Goal: Check status

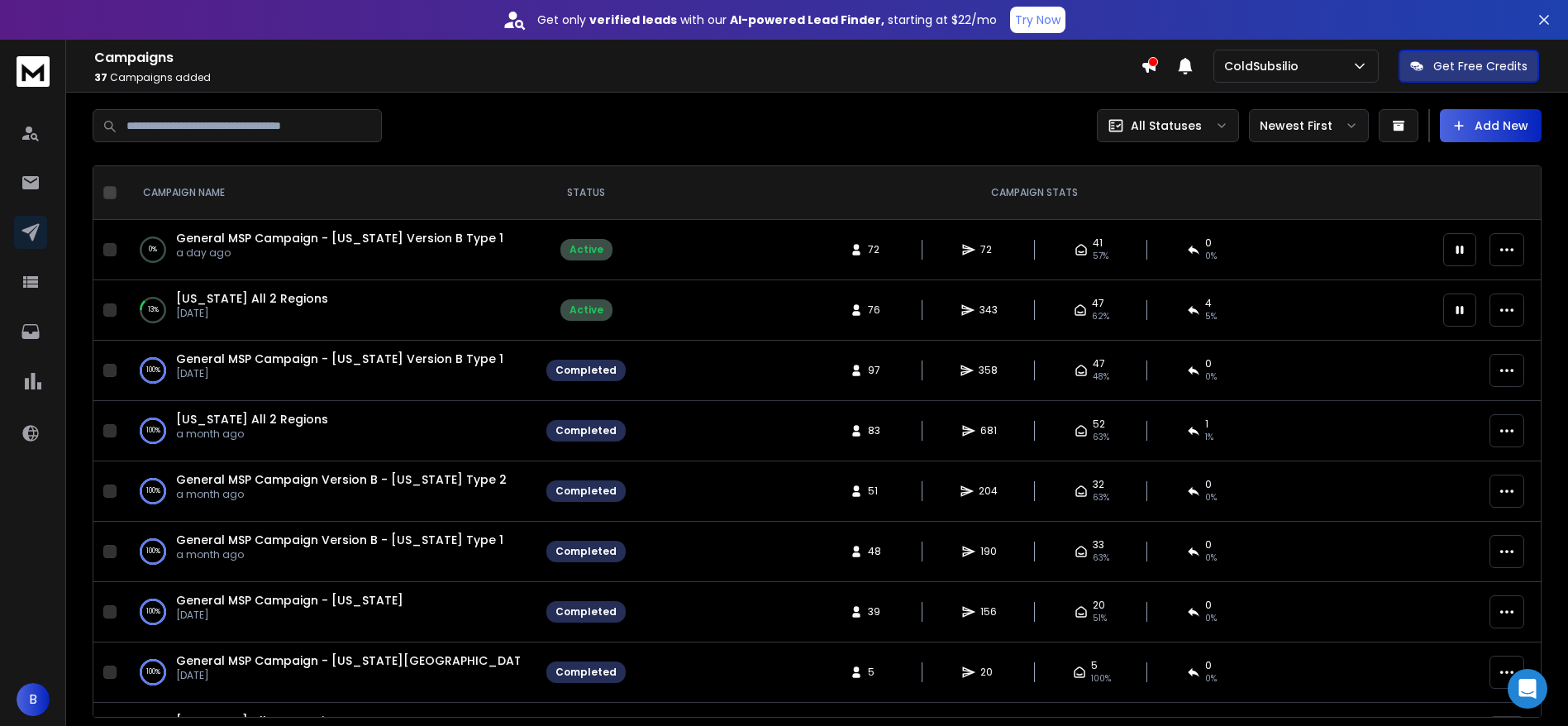
click at [1334, 187] on th "CAMPAIGN STATS" at bounding box center [1034, 193] width 797 height 54
click at [370, 243] on span "General MSP Campaign - [US_STATE] Version B Type 1" at bounding box center [340, 239] width 328 height 17
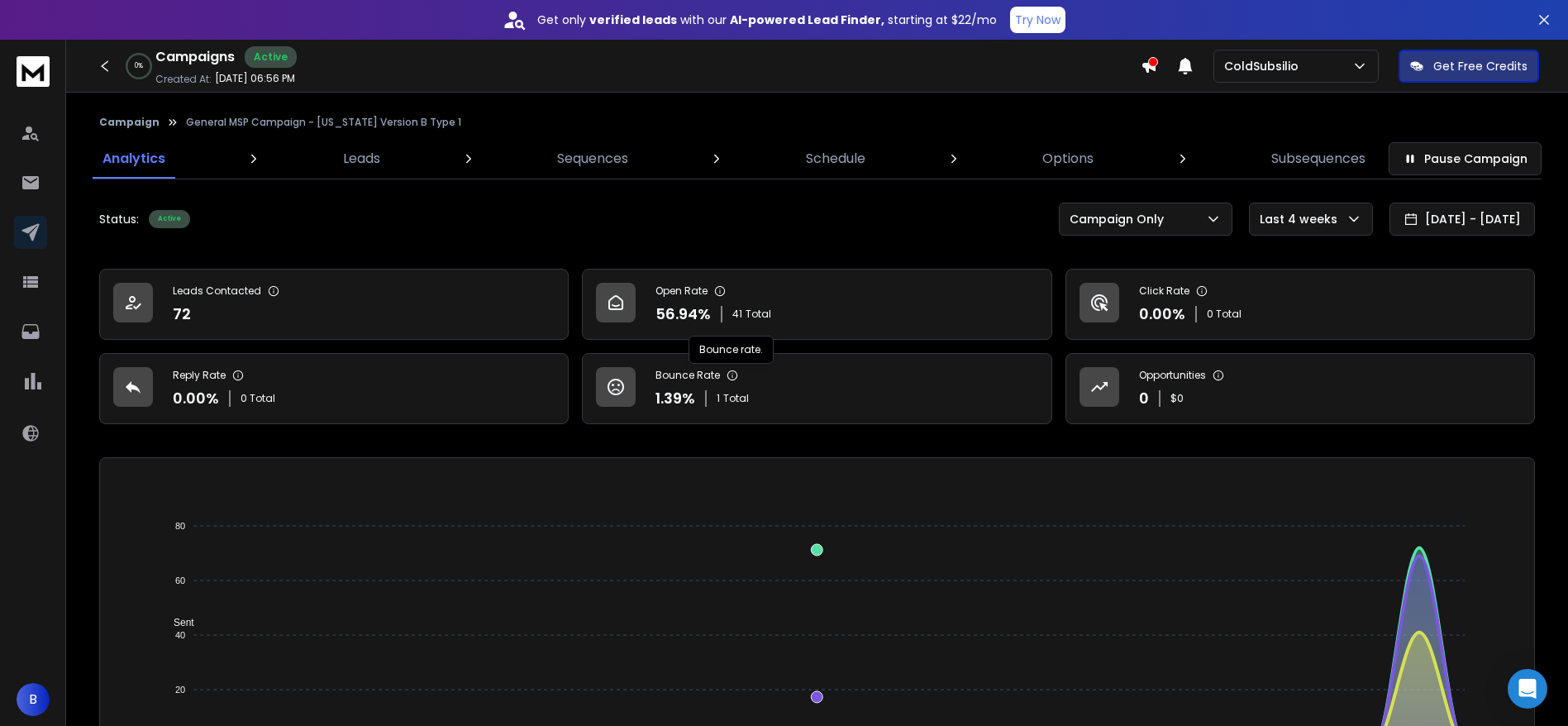
click at [801, 390] on link "Bounce Rate 1.39 % 1 Total" at bounding box center [817, 388] width 470 height 71
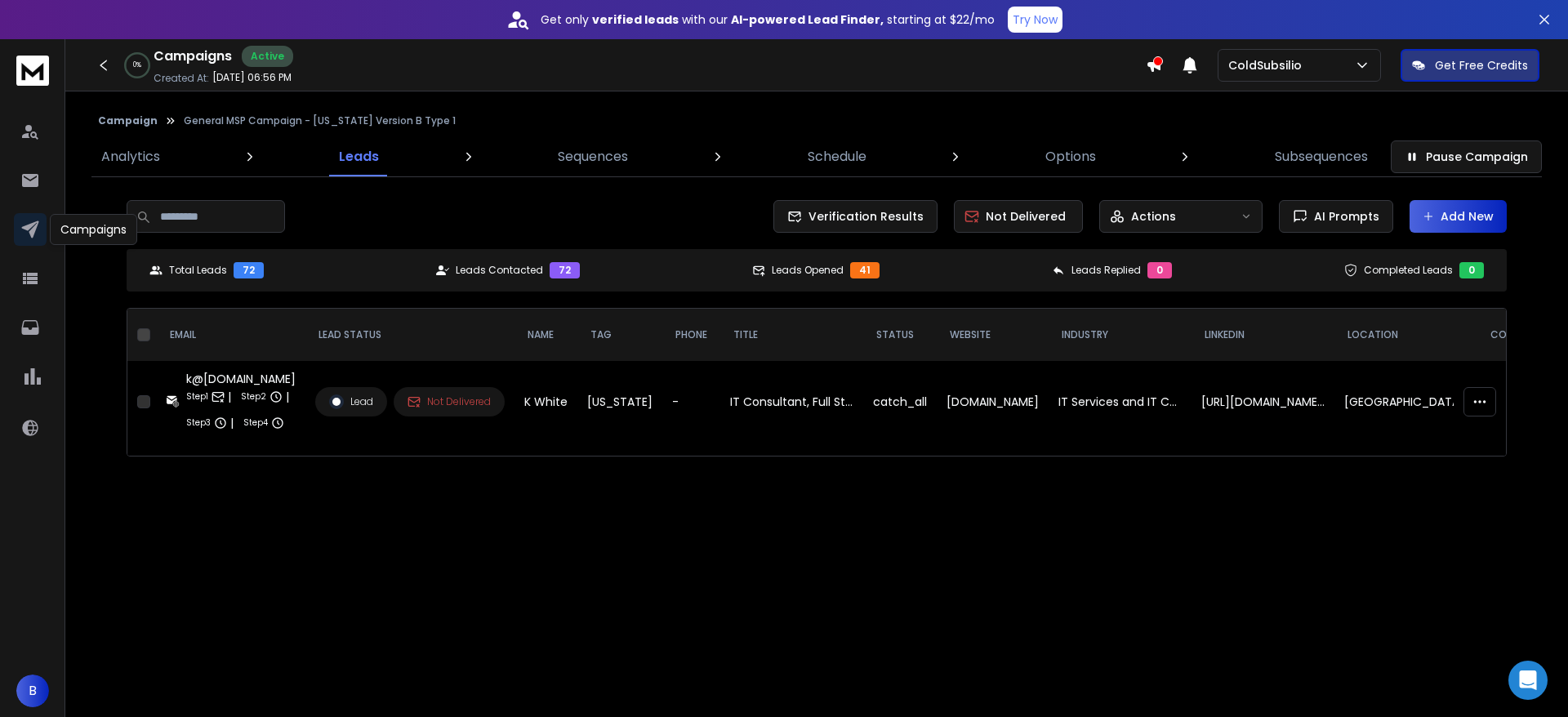
click at [32, 228] on icon at bounding box center [30, 229] width 17 height 17
